Goal: Task Accomplishment & Management: Use online tool/utility

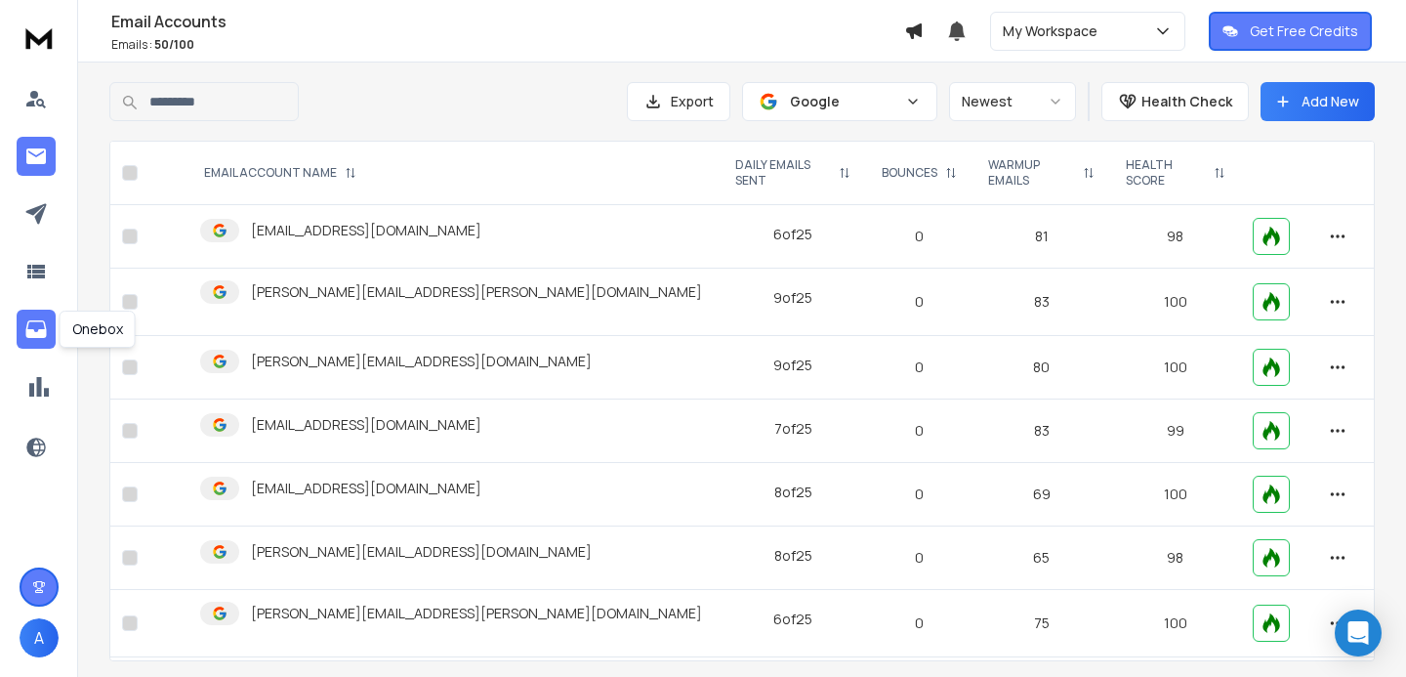
click at [34, 328] on icon at bounding box center [35, 328] width 23 height 23
click at [46, 332] on icon at bounding box center [35, 328] width 23 height 23
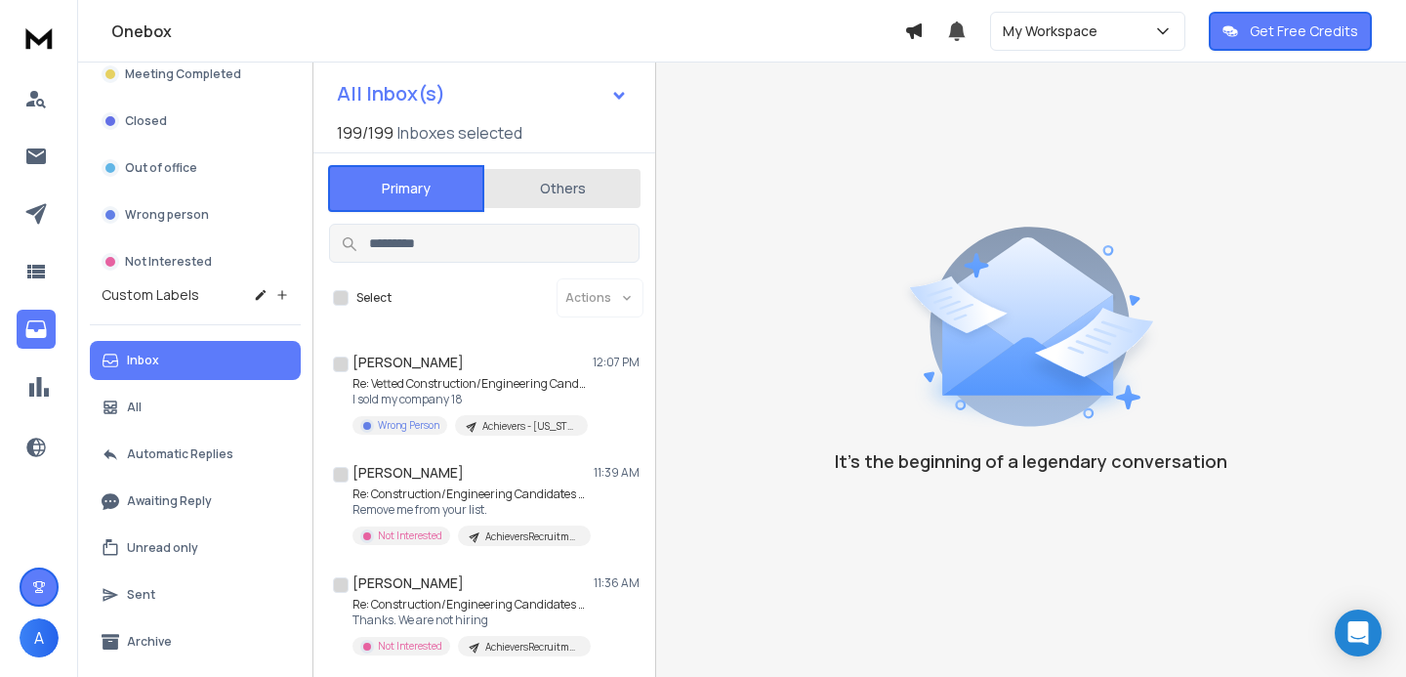
scroll to position [392, 0]
click at [219, 421] on div "Inbox All Automatic Replies Awaiting Reply Unread only Sent Archive" at bounding box center [195, 501] width 211 height 320
click at [215, 409] on button "All" at bounding box center [195, 407] width 211 height 39
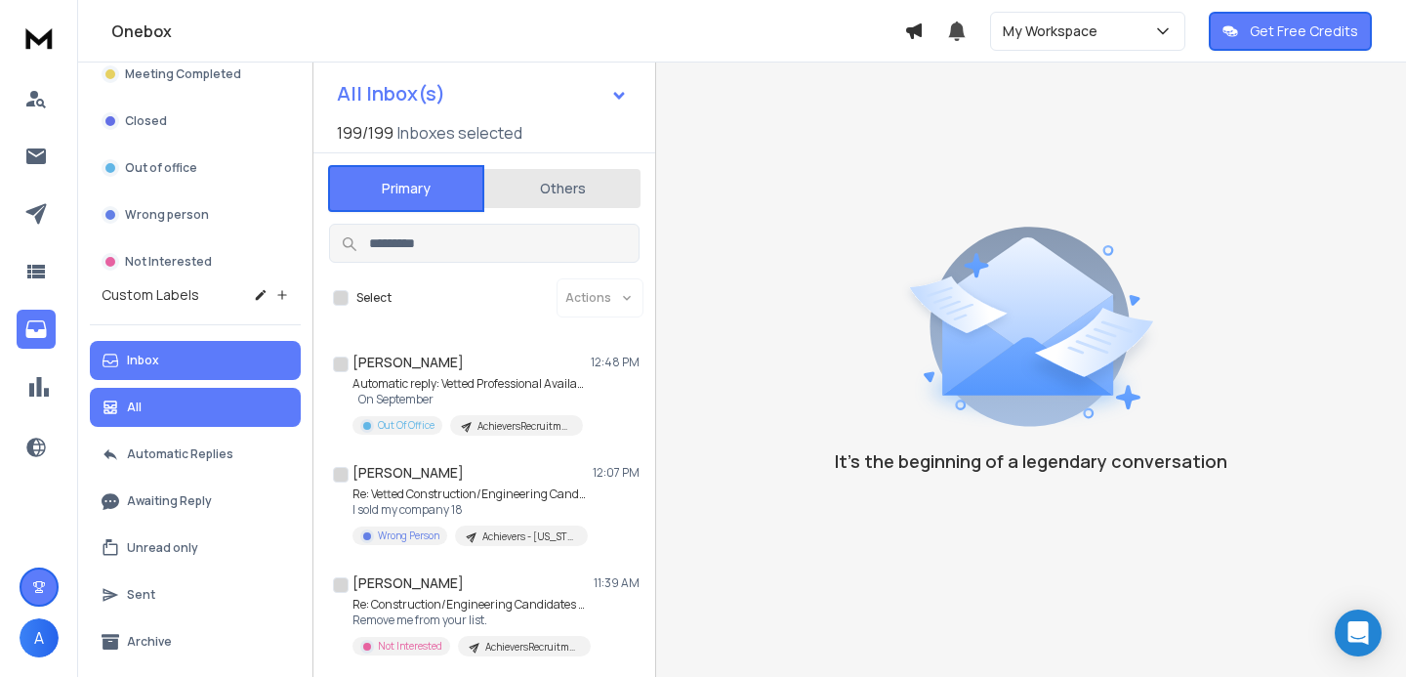
click at [163, 365] on button "Inbox" at bounding box center [195, 360] width 211 height 39
click at [162, 397] on button "All" at bounding box center [195, 407] width 211 height 39
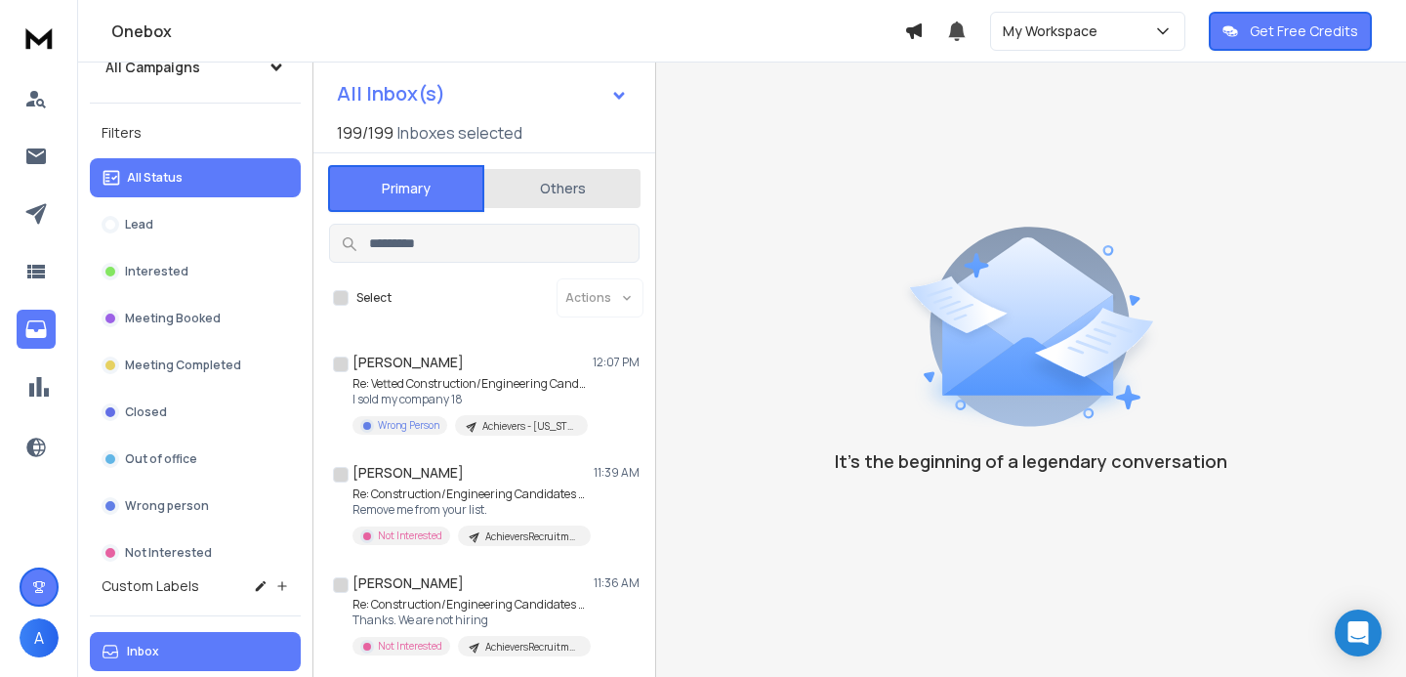
scroll to position [182, 0]
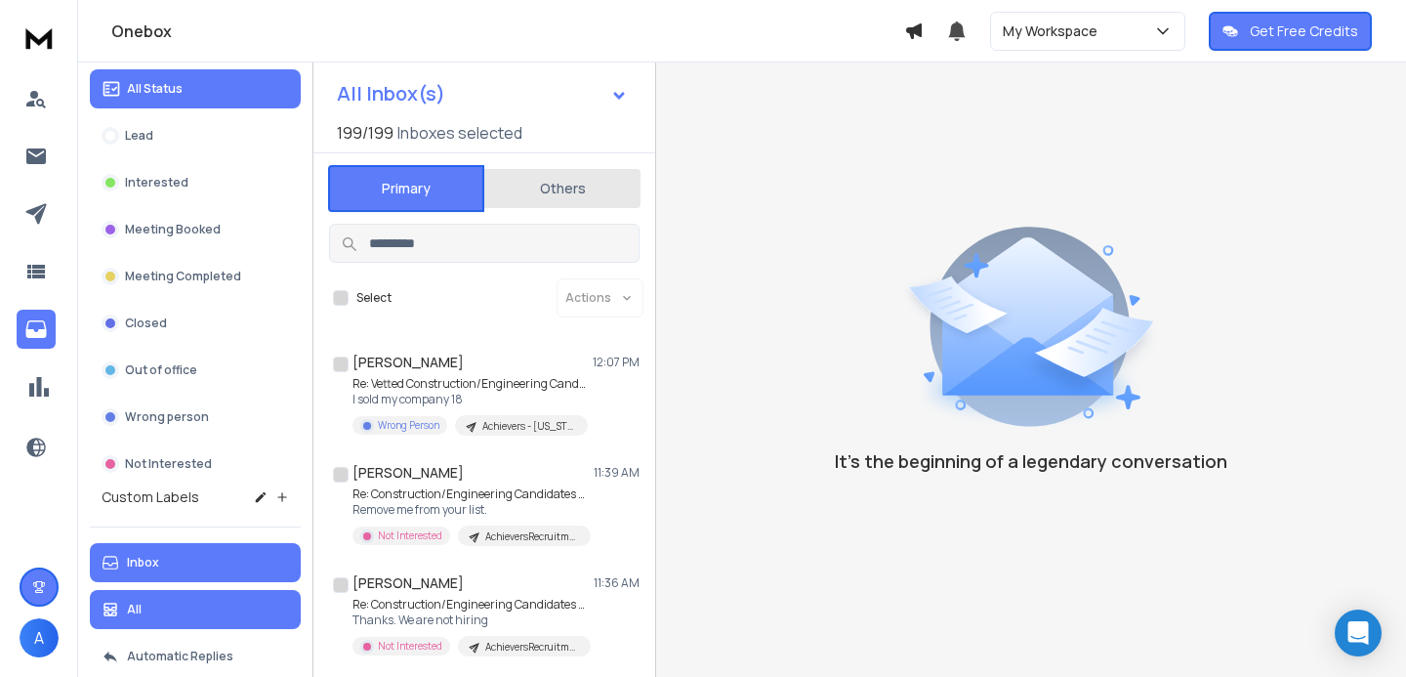
click at [146, 602] on button "All" at bounding box center [195, 609] width 211 height 39
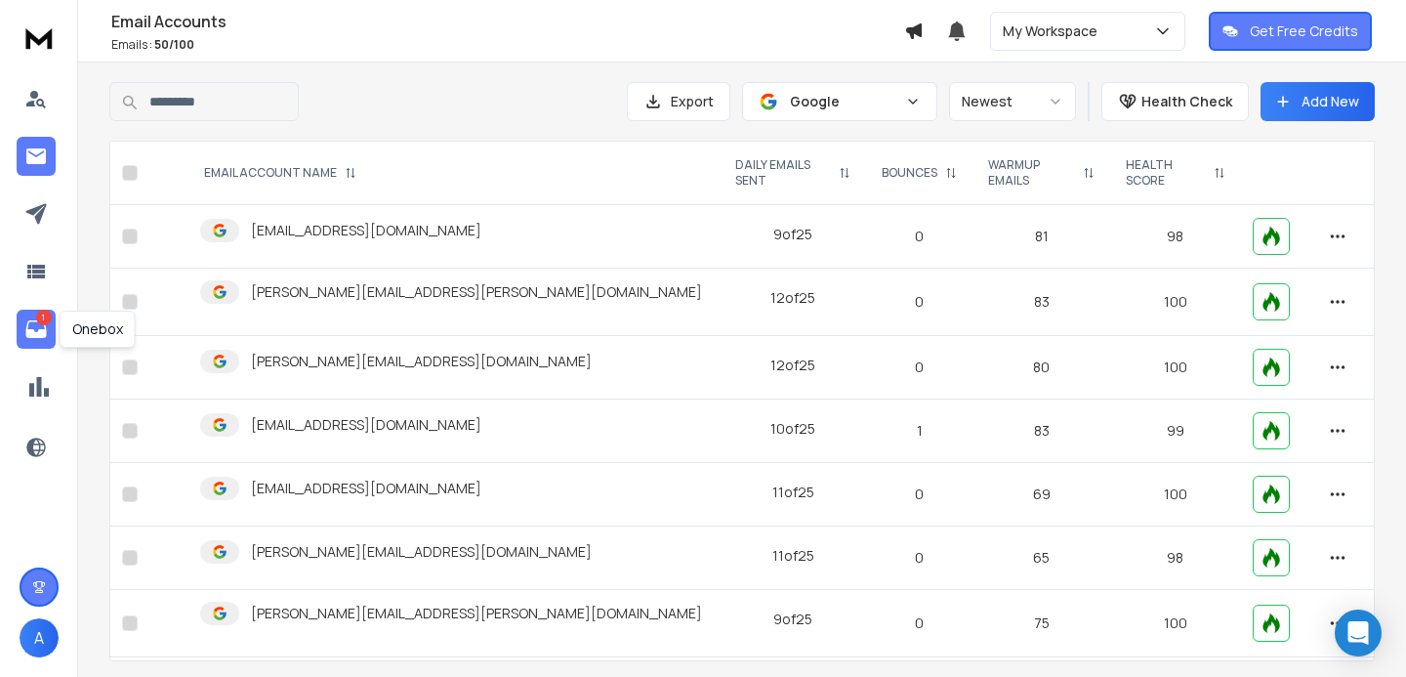
click at [37, 334] on icon at bounding box center [35, 329] width 21 height 18
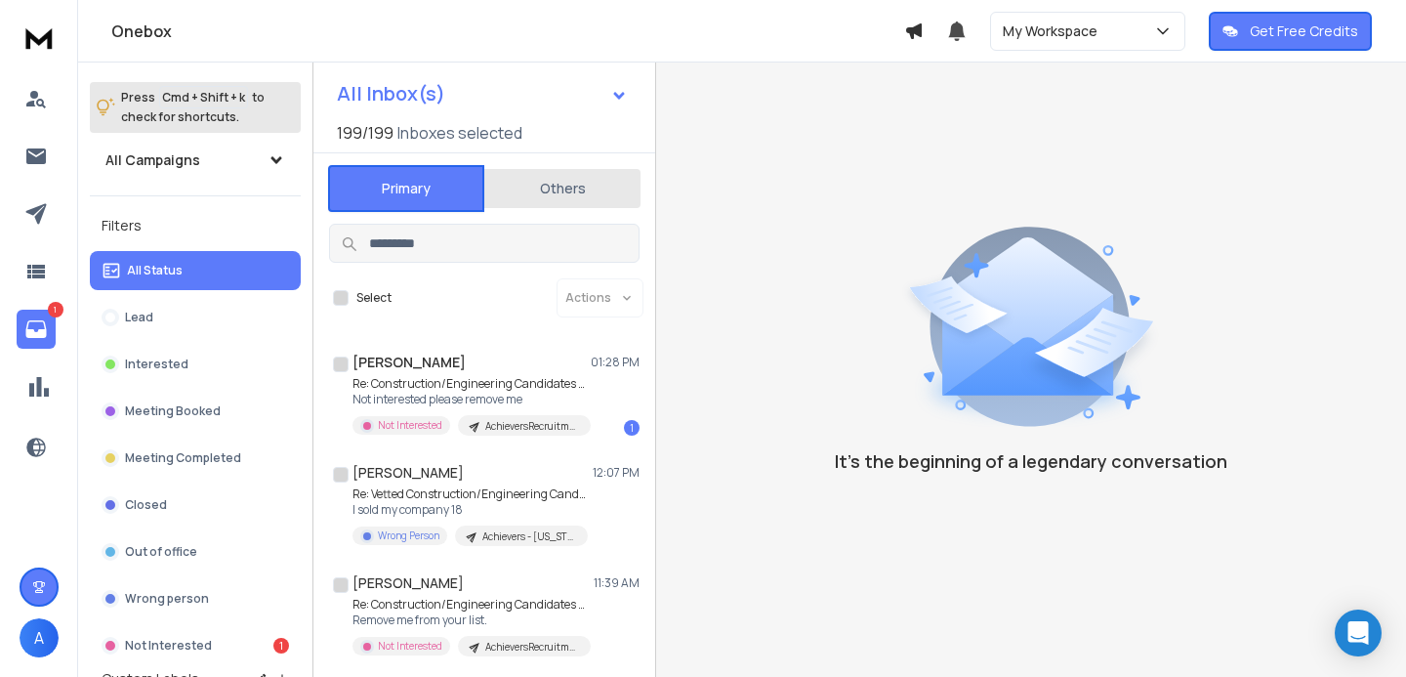
scroll to position [21, 0]
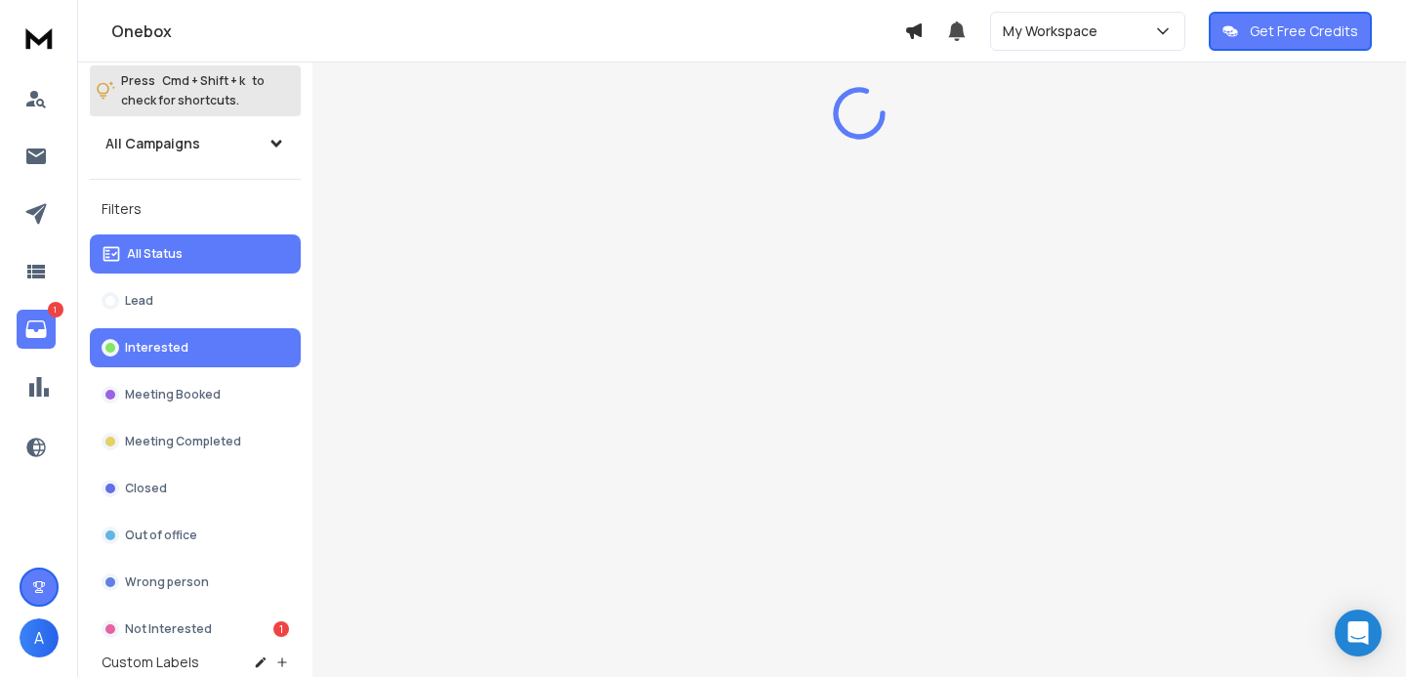
scroll to position [31, 0]
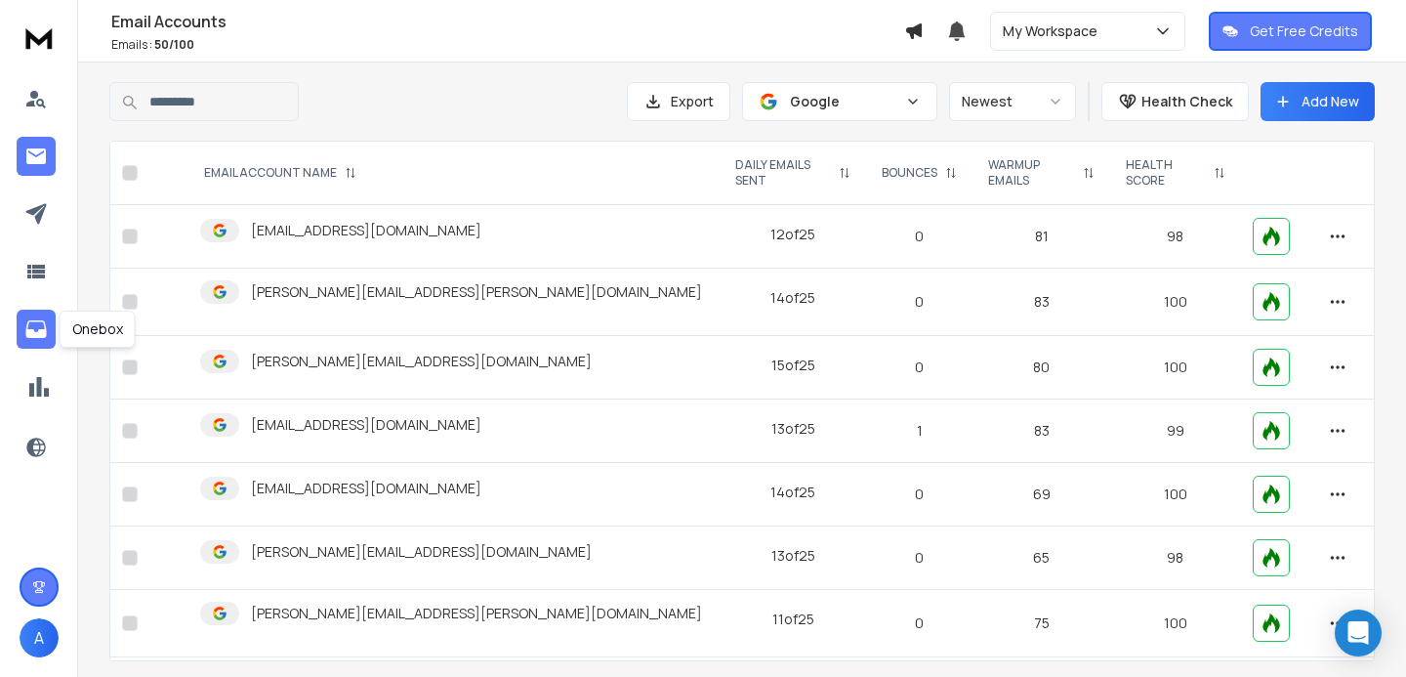
click at [46, 341] on link at bounding box center [36, 328] width 39 height 39
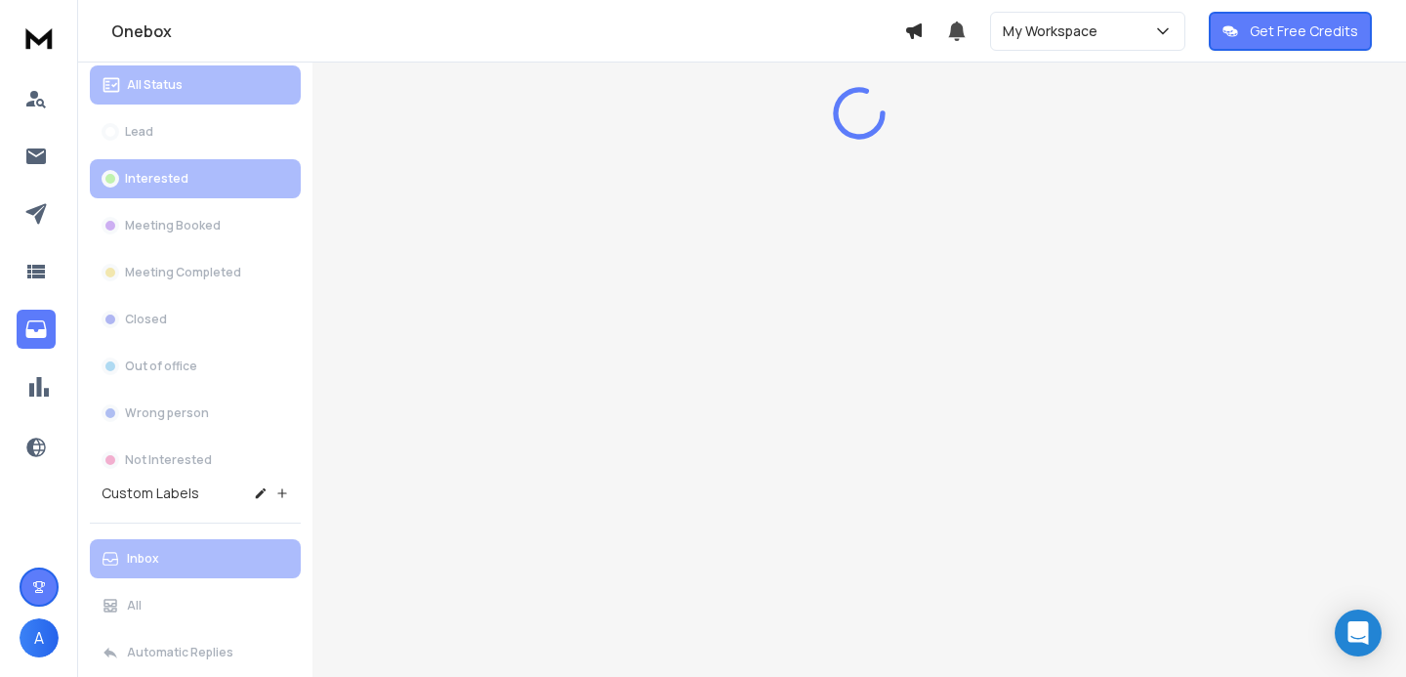
scroll to position [188, 0]
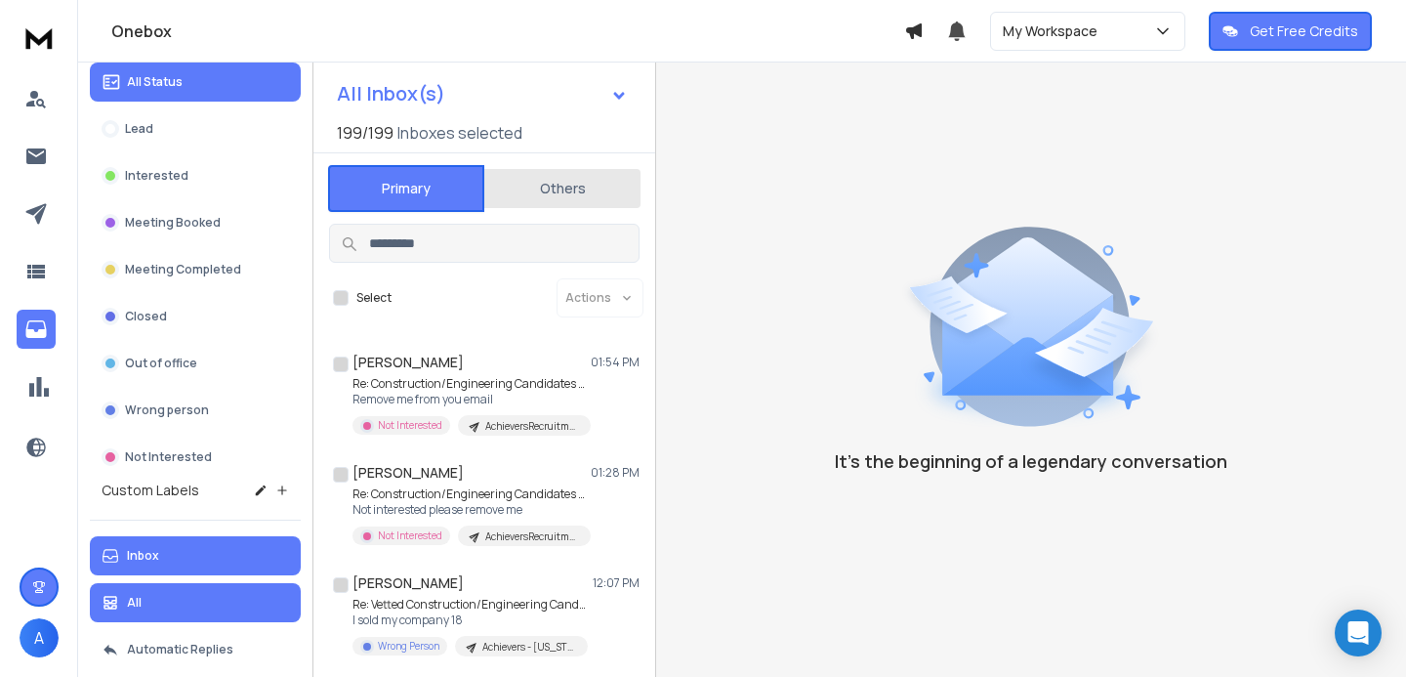
click at [174, 599] on button "All" at bounding box center [195, 602] width 211 height 39
click at [454, 364] on div "Carl Brown 01:54 PM" at bounding box center [495, 362] width 287 height 20
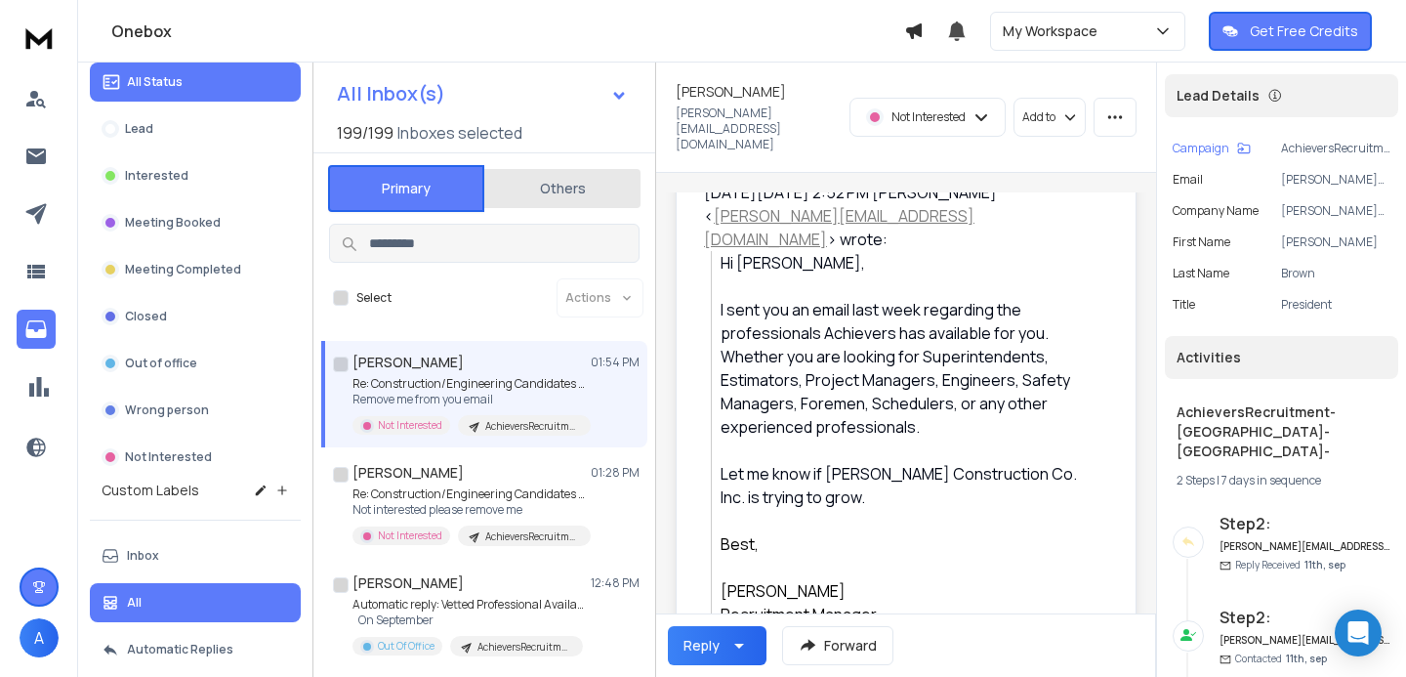
scroll to position [311, 0]
